Goal: Task Accomplishment & Management: Manage account settings

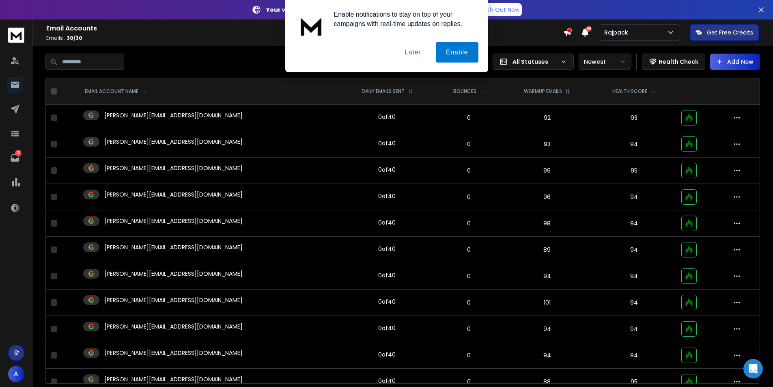
click at [641, 35] on div "Enable notifications to stay on top of your campaigns with real-time updates on…" at bounding box center [386, 36] width 773 height 72
click at [617, 33] on div "Enable notifications to stay on top of your campaigns with real-time updates on…" at bounding box center [386, 36] width 773 height 72
click at [672, 33] on div "Enable notifications to stay on top of your campaigns with real-time updates on…" at bounding box center [386, 36] width 773 height 72
click at [409, 48] on button "Later" at bounding box center [412, 52] width 37 height 20
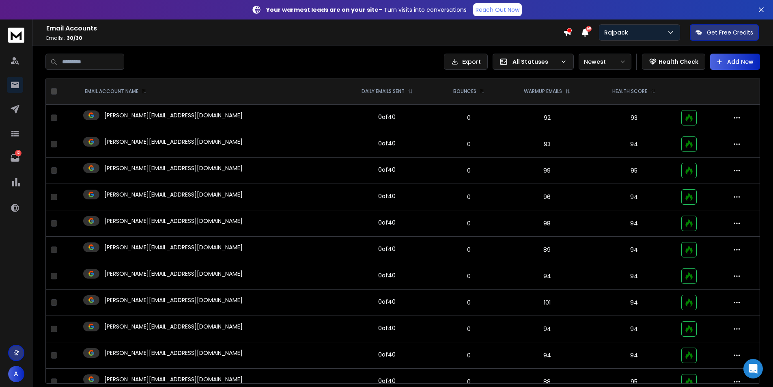
click at [659, 29] on div "Rajpack" at bounding box center [639, 32] width 71 height 8
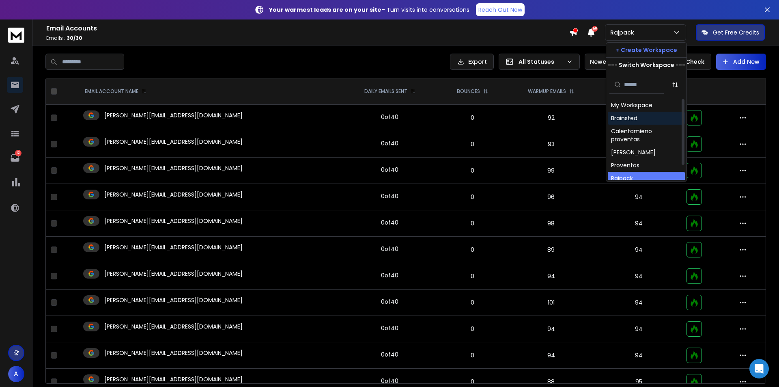
click at [631, 118] on div "Brainsted" at bounding box center [624, 118] width 26 height 8
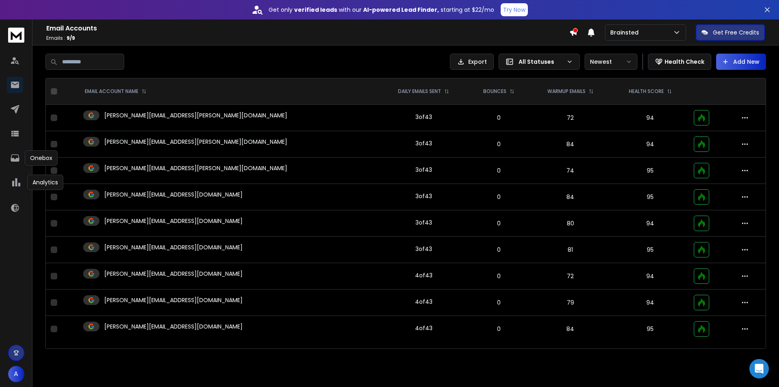
click at [5, 150] on div "A" at bounding box center [16, 204] width 32 height 370
click at [18, 157] on icon at bounding box center [15, 158] width 10 height 10
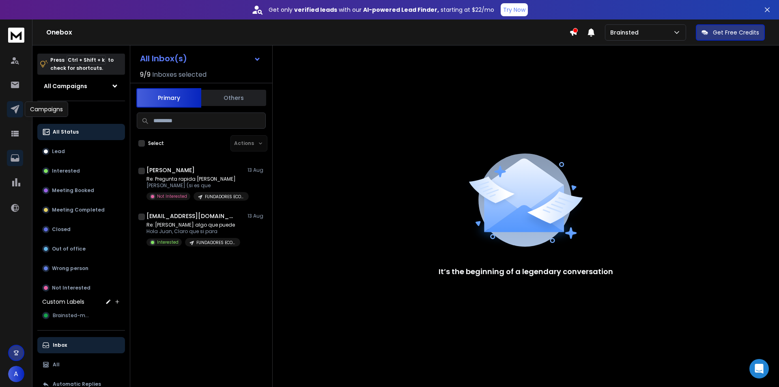
click at [14, 109] on icon at bounding box center [15, 109] width 9 height 9
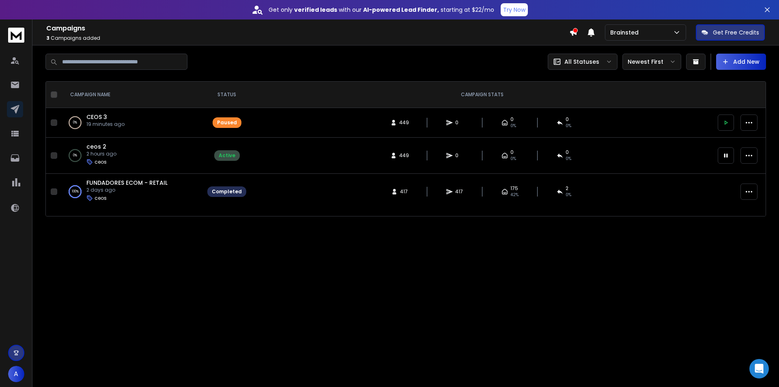
click at [732, 120] on button at bounding box center [725, 122] width 16 height 16
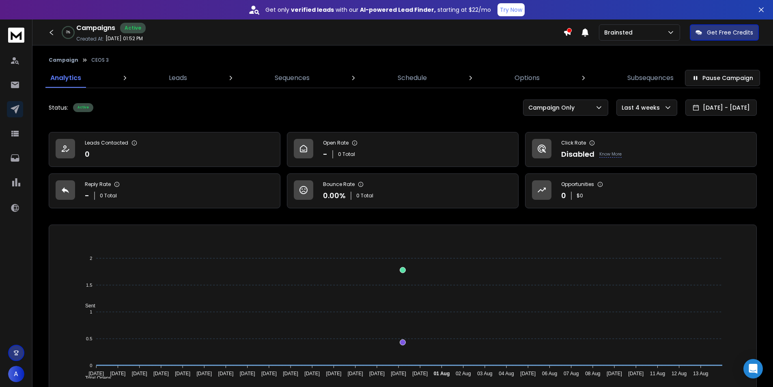
click at [64, 58] on button "Campaign" at bounding box center [64, 60] width 30 height 6
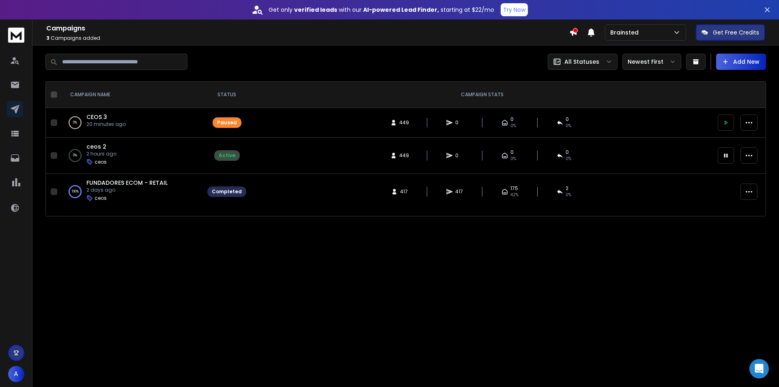
click at [730, 125] on button at bounding box center [725, 122] width 16 height 16
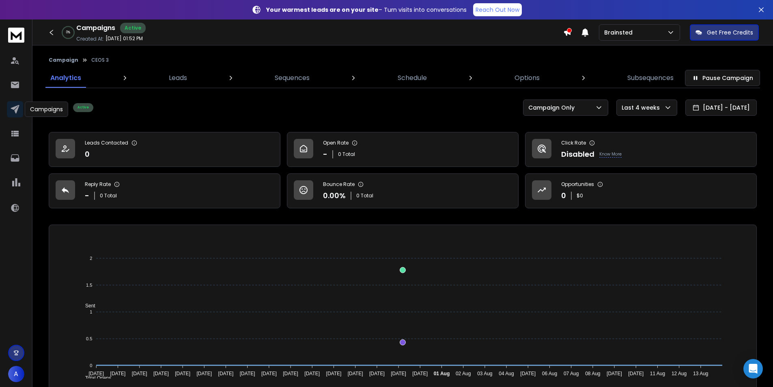
click at [17, 107] on icon at bounding box center [15, 109] width 9 height 9
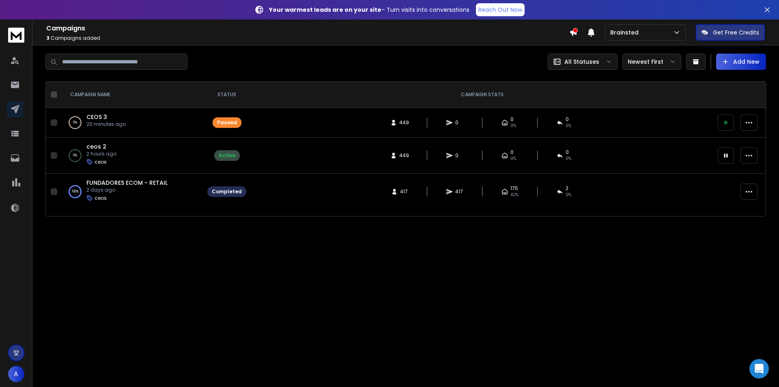
click at [727, 157] on icon at bounding box center [726, 155] width 4 height 4
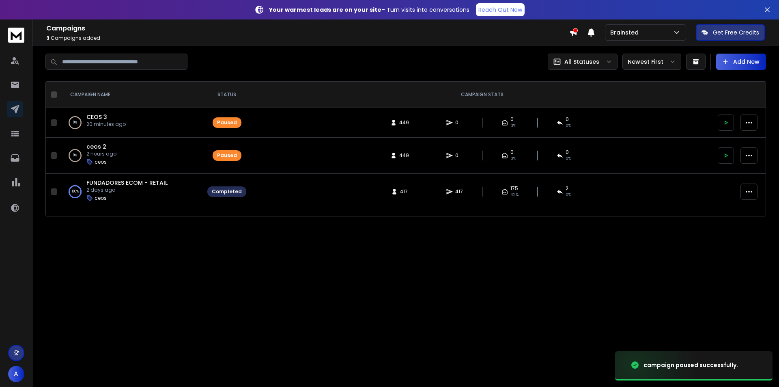
click at [723, 127] on button at bounding box center [725, 122] width 16 height 16
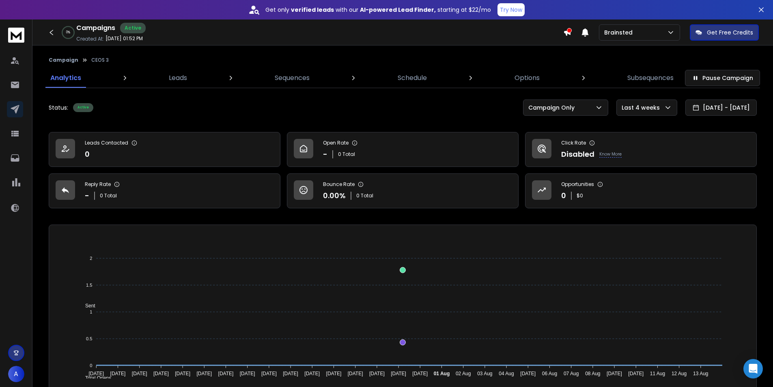
click at [64, 57] on button "Campaign" at bounding box center [64, 60] width 30 height 6
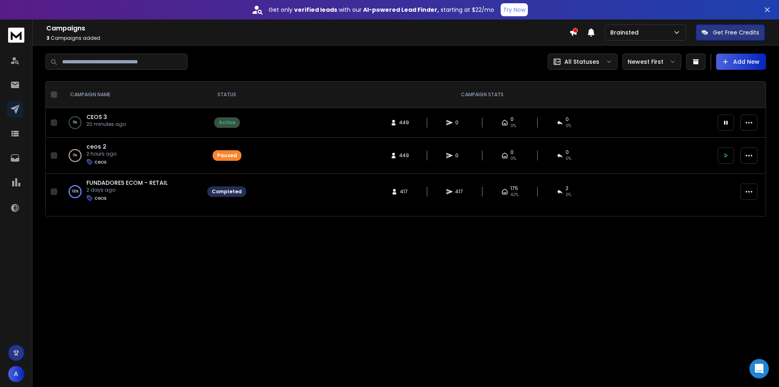
click at [103, 122] on p "20 minutes ago" at bounding box center [105, 124] width 39 height 6
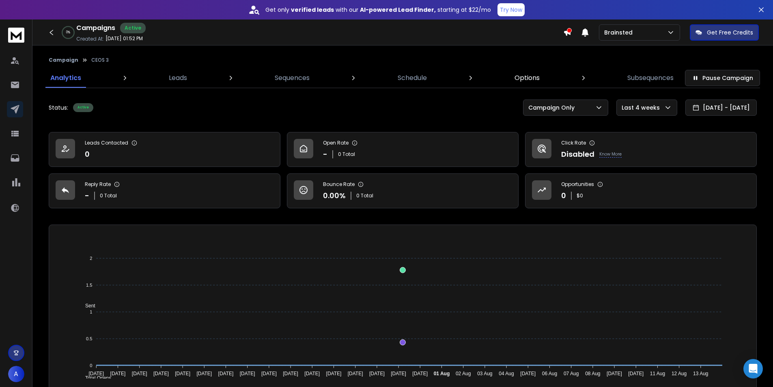
click at [526, 79] on p "Options" at bounding box center [526, 78] width 25 height 10
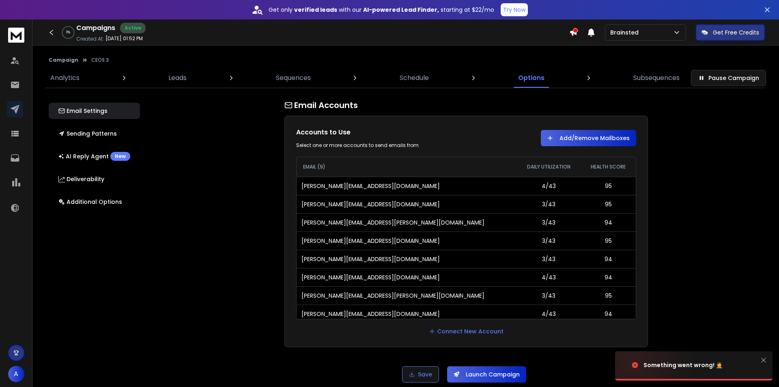
click at [723, 366] on div "Something went wrong! 🤦" at bounding box center [676, 365] width 111 height 28
click at [724, 365] on div "Something went wrong! 🤦" at bounding box center [676, 365] width 111 height 28
click at [725, 365] on div "Something went wrong! 🤦" at bounding box center [676, 365] width 111 height 28
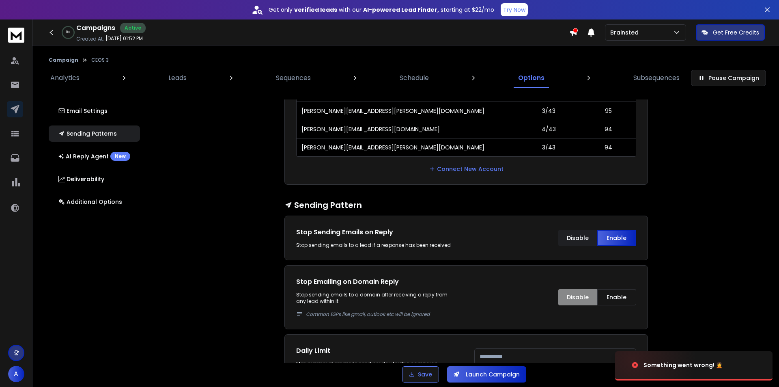
scroll to position [243, 0]
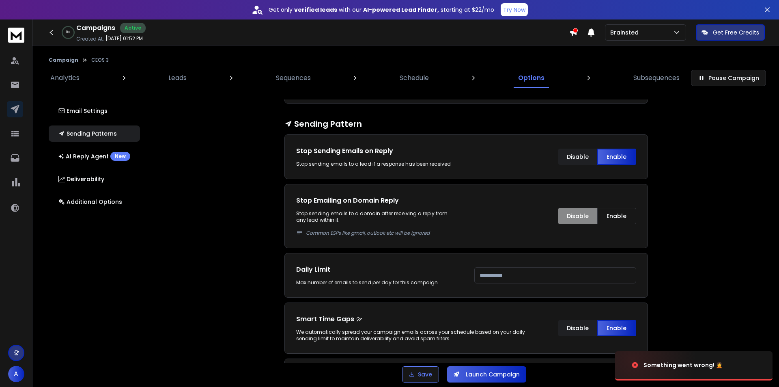
drag, startPoint x: 508, startPoint y: 277, endPoint x: 436, endPoint y: 267, distance: 72.5
click at [436, 267] on div "Daily Limit Max number of emails to send per day for this campaign ***" at bounding box center [466, 274] width 340 height 21
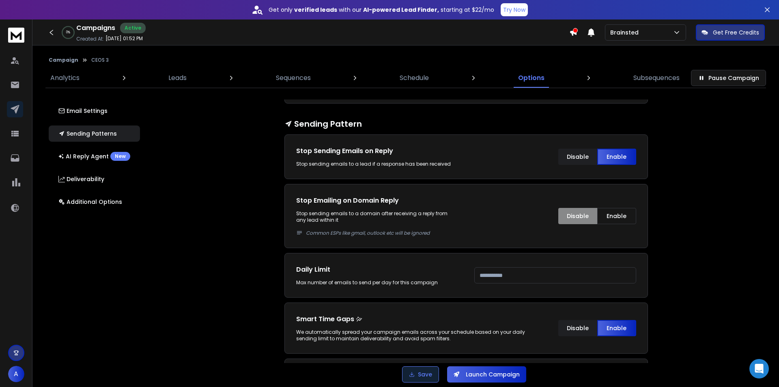
type input "***"
click at [421, 377] on button "Save" at bounding box center [420, 374] width 37 height 16
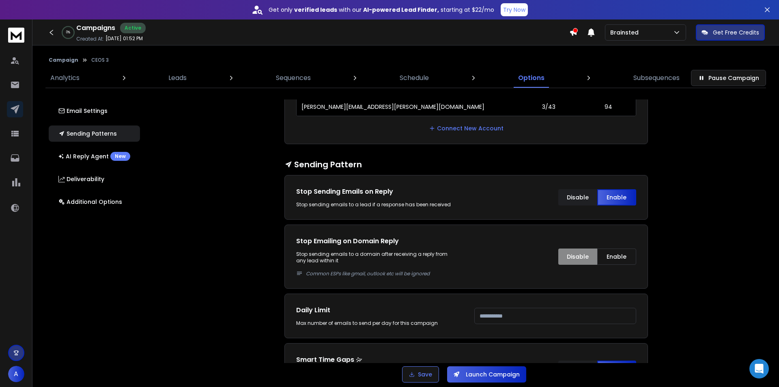
scroll to position [284, 0]
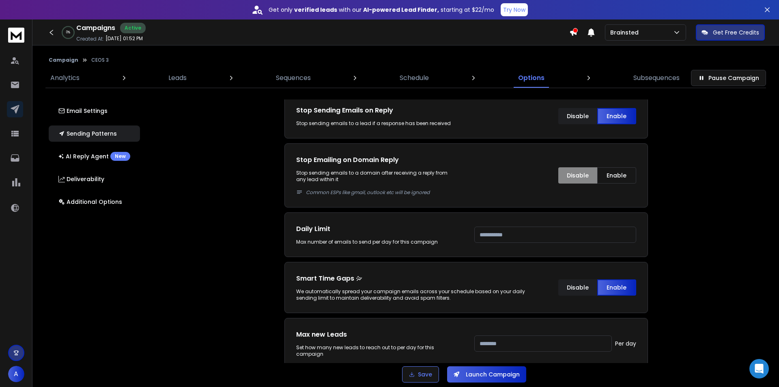
drag, startPoint x: 493, startPoint y: 346, endPoint x: 455, endPoint y: 332, distance: 39.8
click at [455, 332] on div "Max new Leads Set how many new leads to reach out to per day for this campaign …" at bounding box center [466, 343] width 340 height 28
type input "***"
click at [412, 369] on button "Save" at bounding box center [420, 374] width 37 height 16
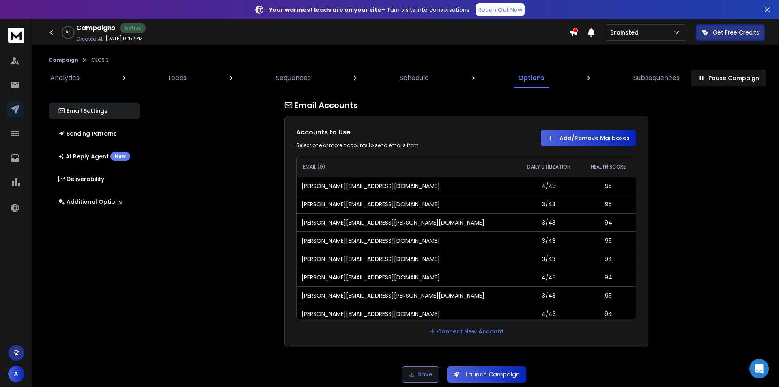
click at [595, 138] on button "Add/Remove Mailboxes" at bounding box center [588, 138] width 95 height 16
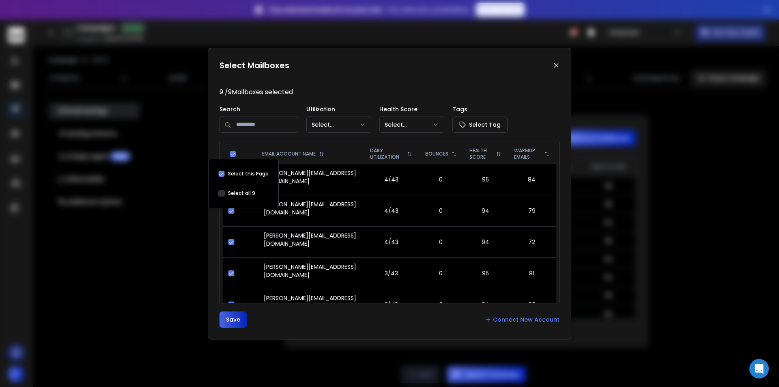
click at [229, 153] on th at bounding box center [239, 153] width 32 height 19
click at [234, 156] on button "Select this Page" at bounding box center [233, 153] width 6 height 6
click at [224, 319] on button "Save" at bounding box center [232, 319] width 27 height 16
click at [234, 196] on div "Select all 9" at bounding box center [243, 193] width 50 height 16
click at [226, 191] on div "Select all 9" at bounding box center [243, 193] width 50 height 6
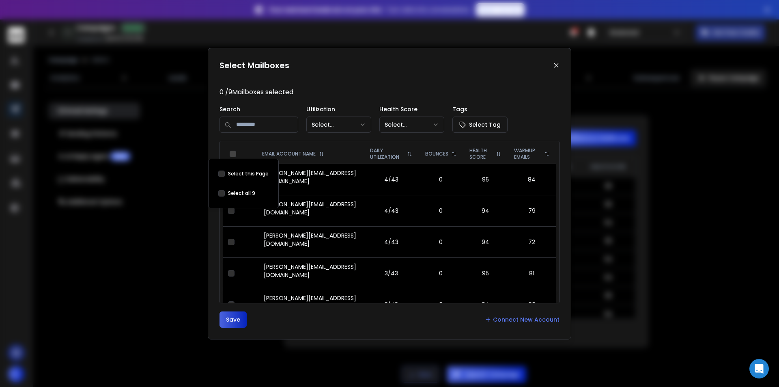
click at [223, 194] on button "Select this Page" at bounding box center [221, 193] width 6 height 6
click at [234, 320] on button "Save" at bounding box center [232, 319] width 27 height 16
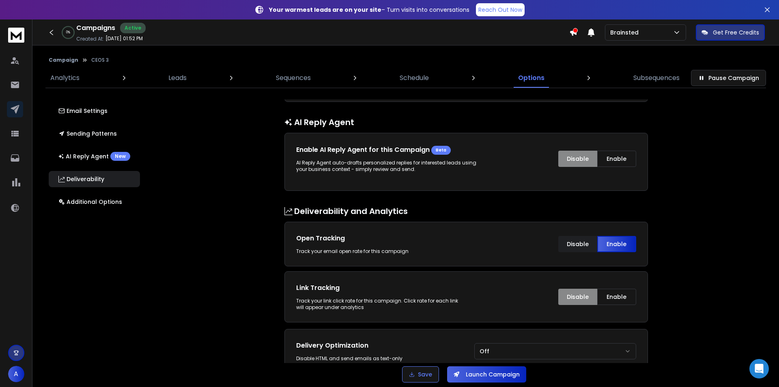
scroll to position [892, 0]
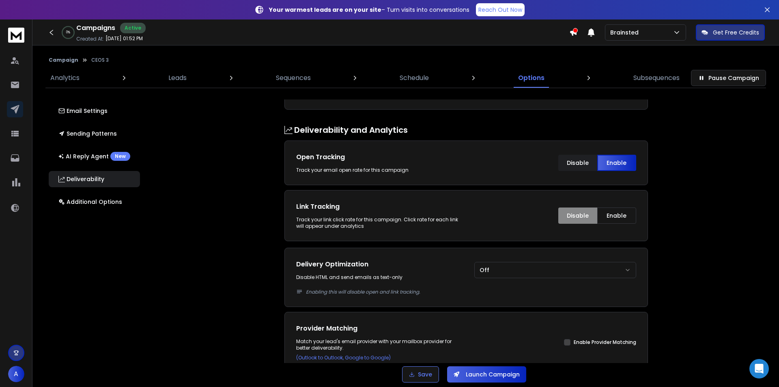
click at [491, 379] on button "Launch Campaign" at bounding box center [486, 374] width 79 height 16
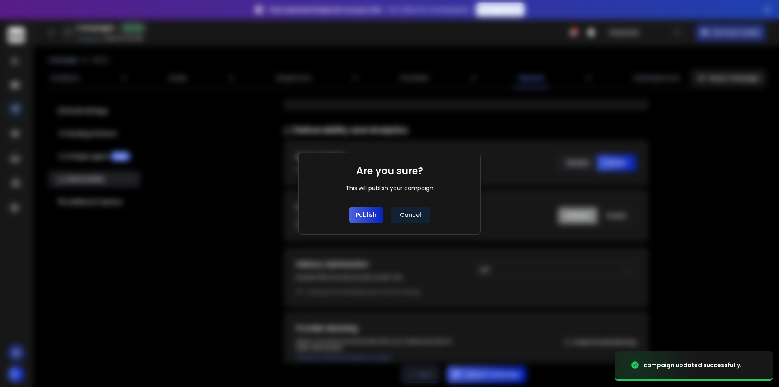
click at [363, 214] on button "Publish" at bounding box center [366, 214] width 34 height 16
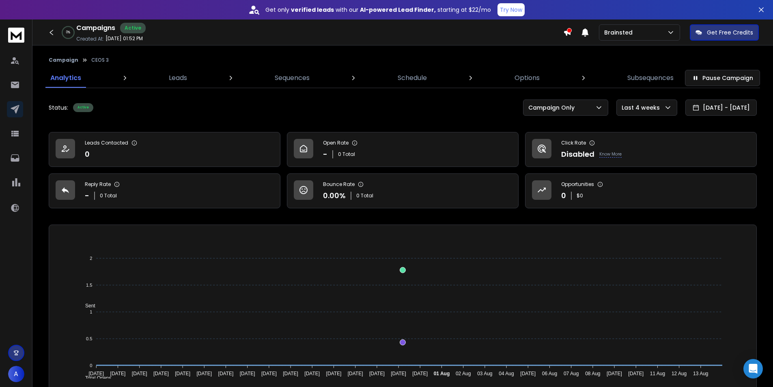
click at [69, 57] on button "Campaign" at bounding box center [64, 60] width 30 height 6
